Goal: Find contact information: Find contact information

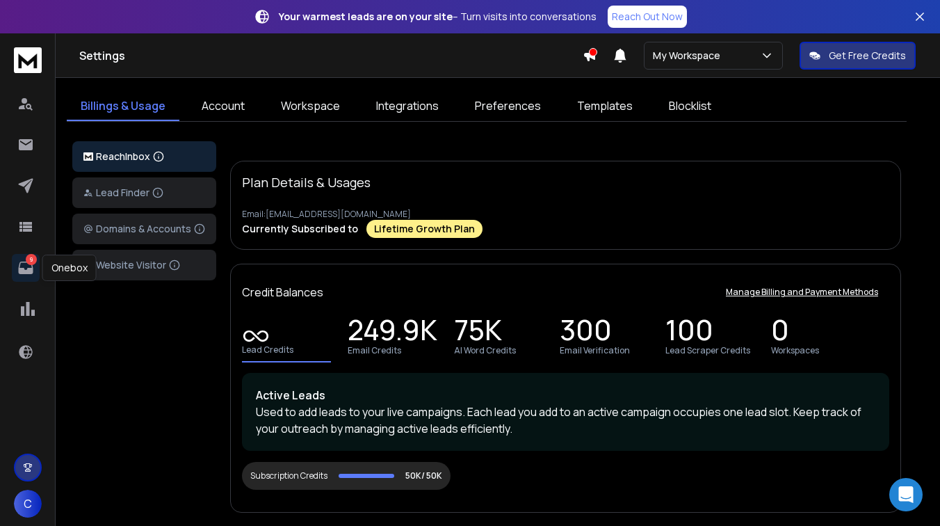
click at [19, 269] on icon at bounding box center [25, 268] width 15 height 13
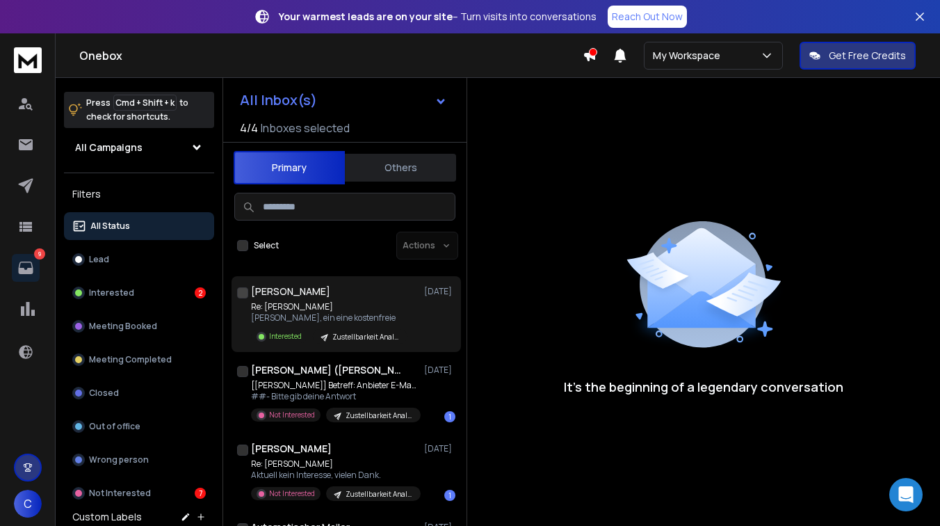
click at [362, 319] on p "[PERSON_NAME], ein eine kostenfreie" at bounding box center [329, 317] width 156 height 11
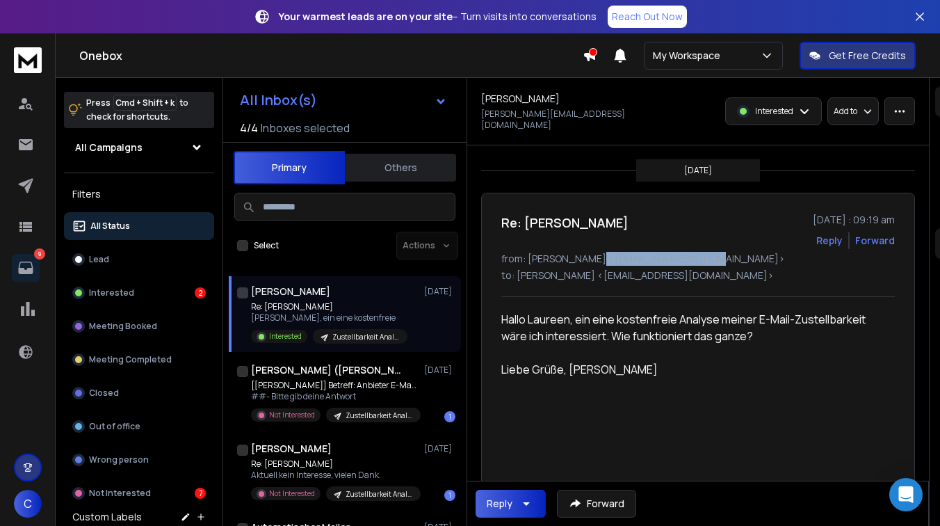
drag, startPoint x: 588, startPoint y: 250, endPoint x: 693, endPoint y: 246, distance: 105.1
click at [693, 252] on p "from: [PERSON_NAME] <[EMAIL_ADDRESS][DOMAIN_NAME]>" at bounding box center [698, 259] width 394 height 14
copy p "[PERSON_NAME][EMAIL_ADDRESS][DOMAIN_NAME]"
drag, startPoint x: 702, startPoint y: 249, endPoint x: 585, endPoint y: 248, distance: 116.9
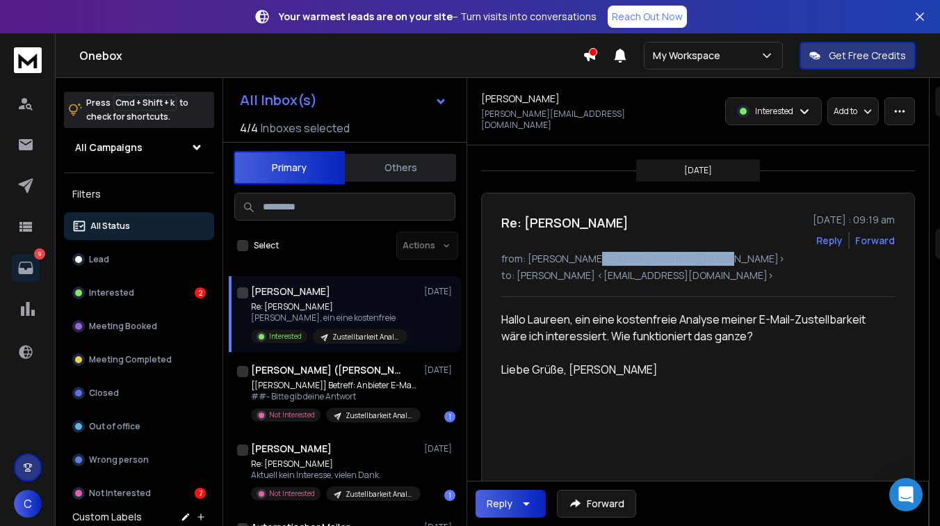
click at [585, 252] on p "from: [PERSON_NAME] <[EMAIL_ADDRESS][DOMAIN_NAME]>" at bounding box center [698, 259] width 394 height 14
